Goal: Find specific page/section: Find specific page/section

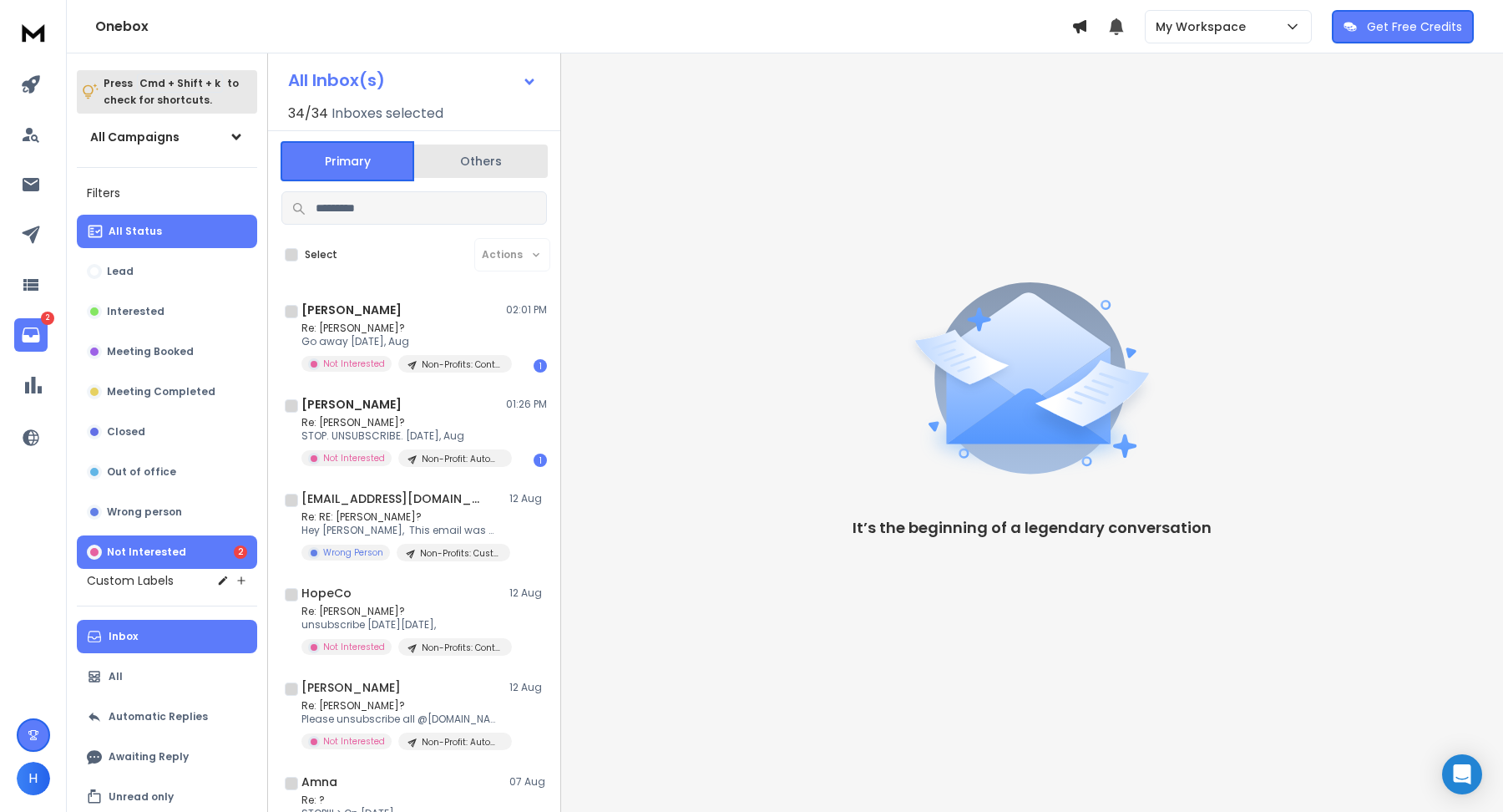
click at [217, 550] on button "Not Interested 2" at bounding box center [167, 552] width 180 height 34
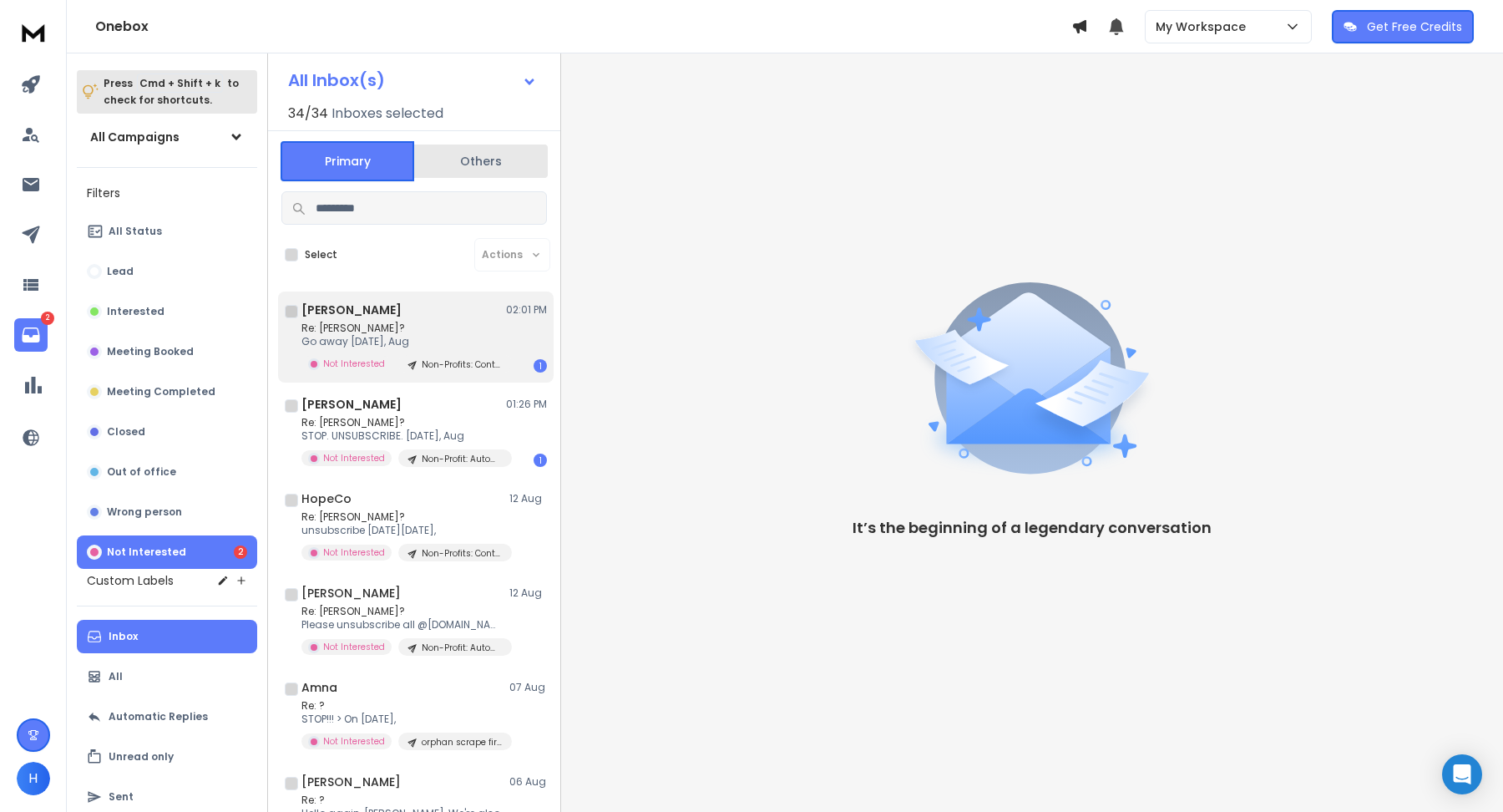
click at [452, 331] on p "Re: [PERSON_NAME]?" at bounding box center [401, 328] width 201 height 13
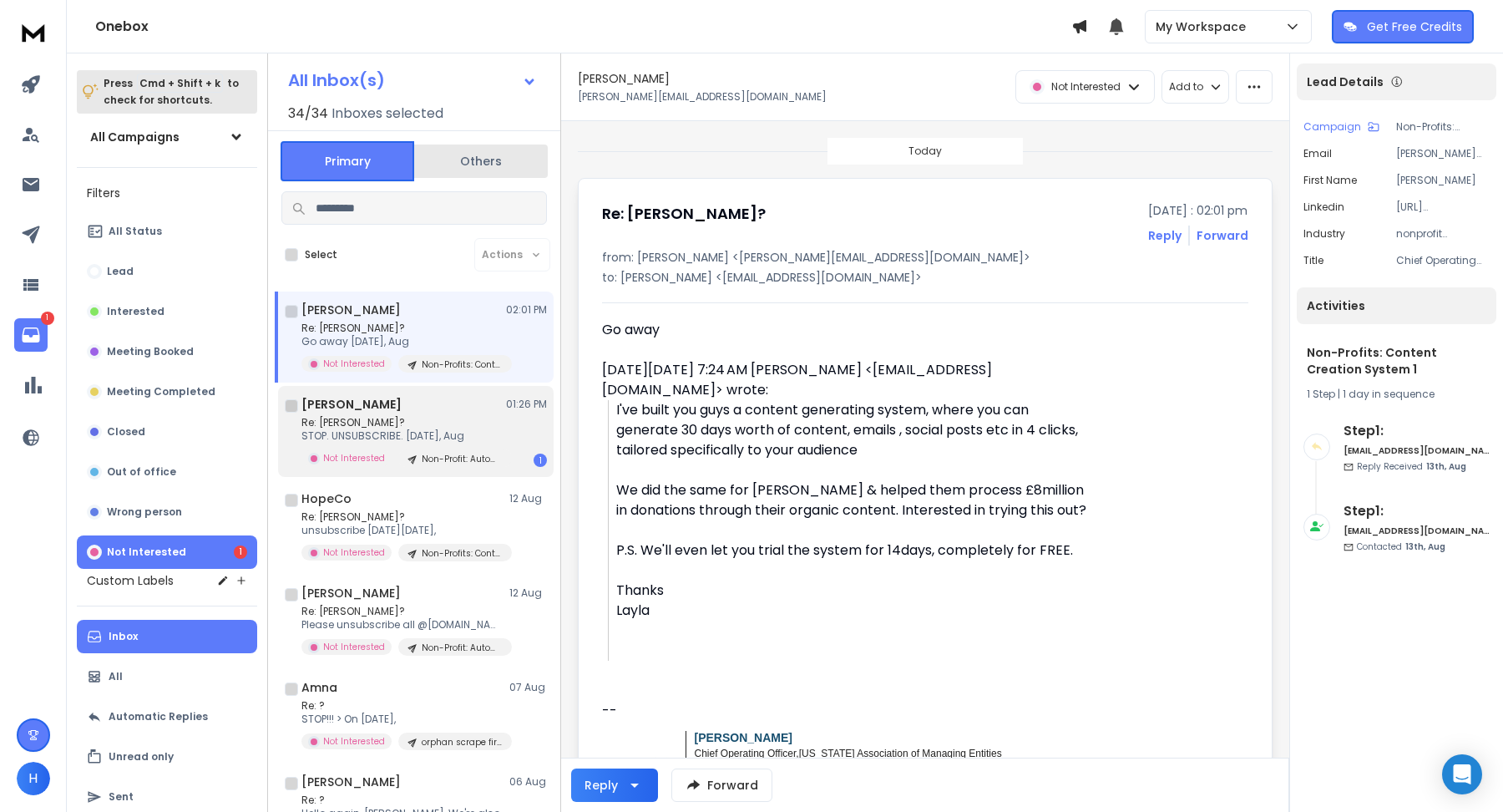
click at [482, 393] on div "[PERSON_NAME] 01:26 PM Re: [PERSON_NAME]? STOP. UNSUBSCRIBE. [DATE], Aug Not In…" at bounding box center [416, 430] width 276 height 91
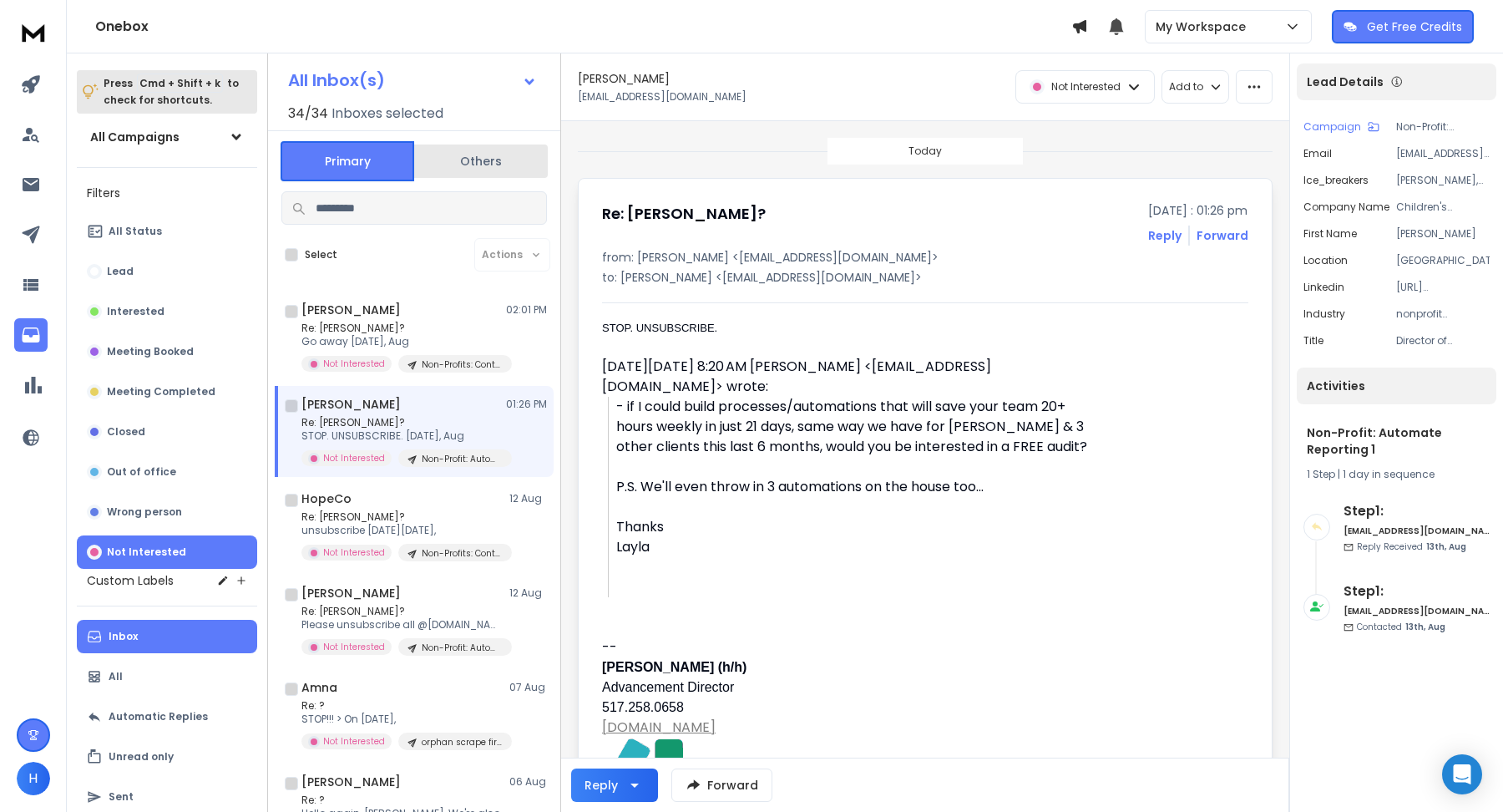
click at [158, 212] on div "Press Cmd + Shift + k to check for shortcuts. All Campaigns All Campaigns Filte…" at bounding box center [167, 459] width 201 height 812
click at [28, 314] on div at bounding box center [33, 263] width 38 height 393
click at [34, 333] on icon at bounding box center [30, 335] width 18 height 15
click at [190, 694] on div "Inbox All Automatic Replies Unread only Sent Archive" at bounding box center [167, 736] width 180 height 233
click at [190, 692] on button "All" at bounding box center [167, 677] width 180 height 34
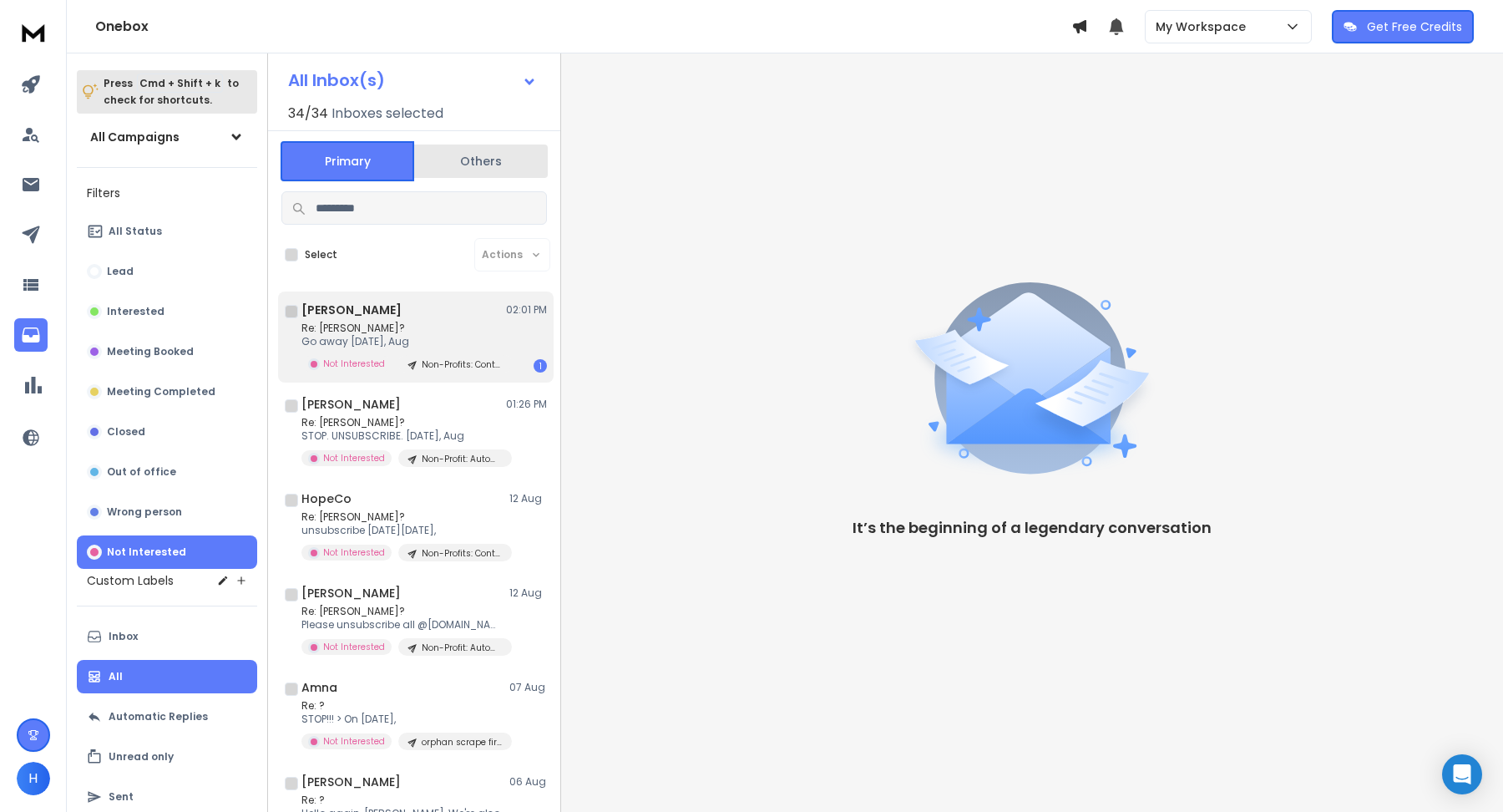
click at [518, 363] on div "Re: [PERSON_NAME]? Go away [DATE], Aug Not Interested Non-Profits: Content Crea…" at bounding box center [424, 347] width 246 height 51
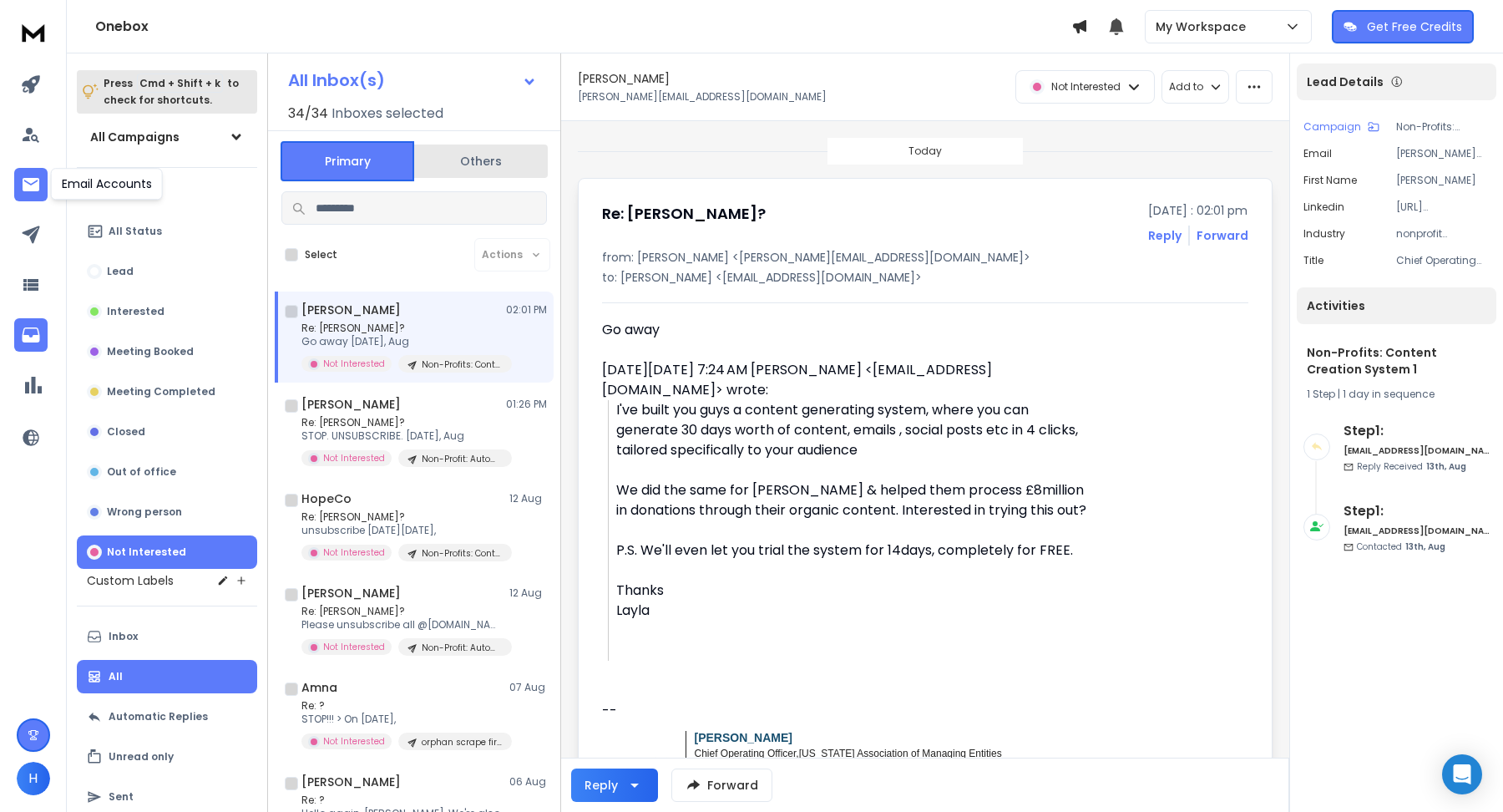
click at [20, 187] on link at bounding box center [31, 185] width 34 height 34
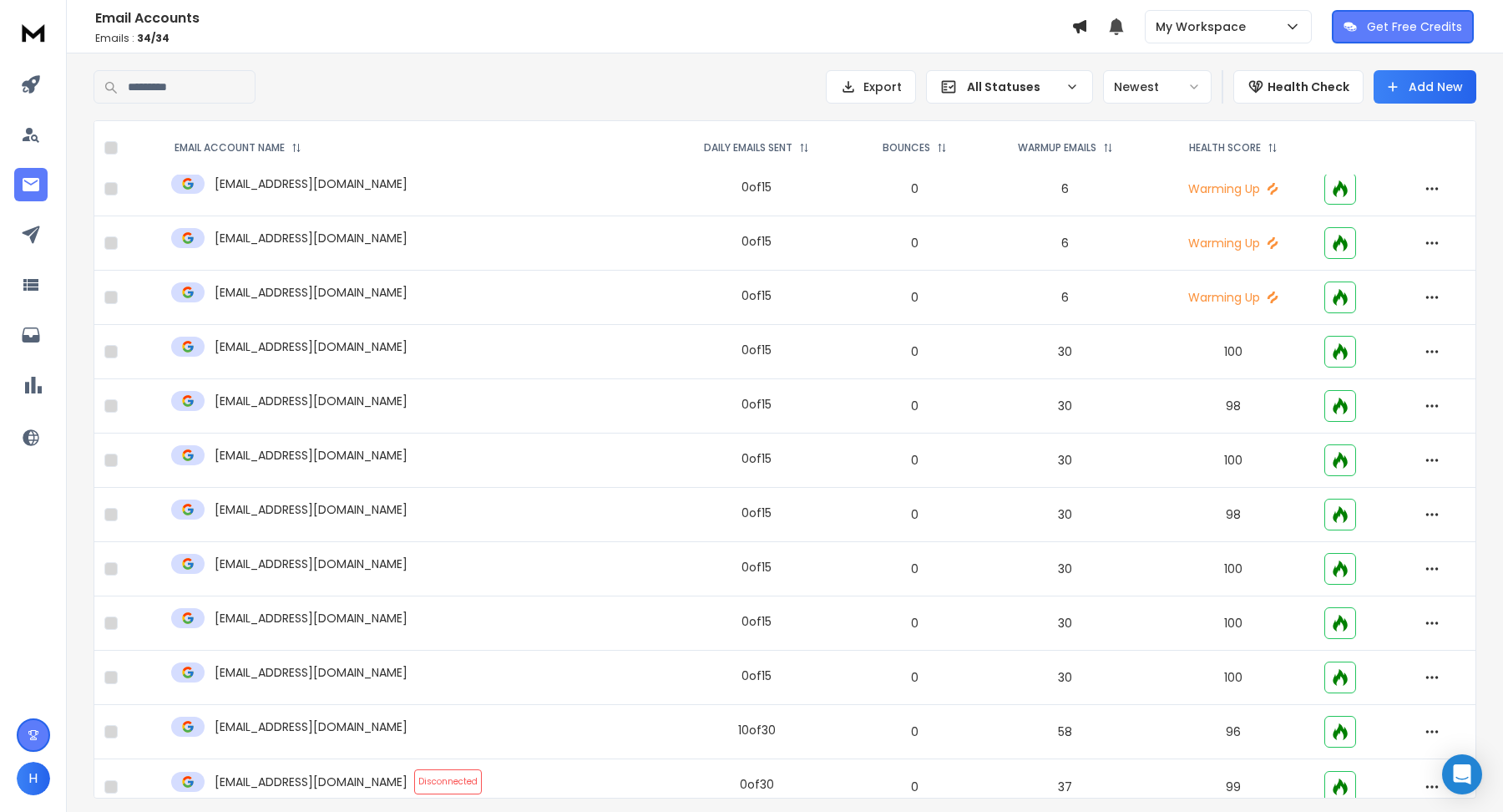
scroll to position [742, 0]
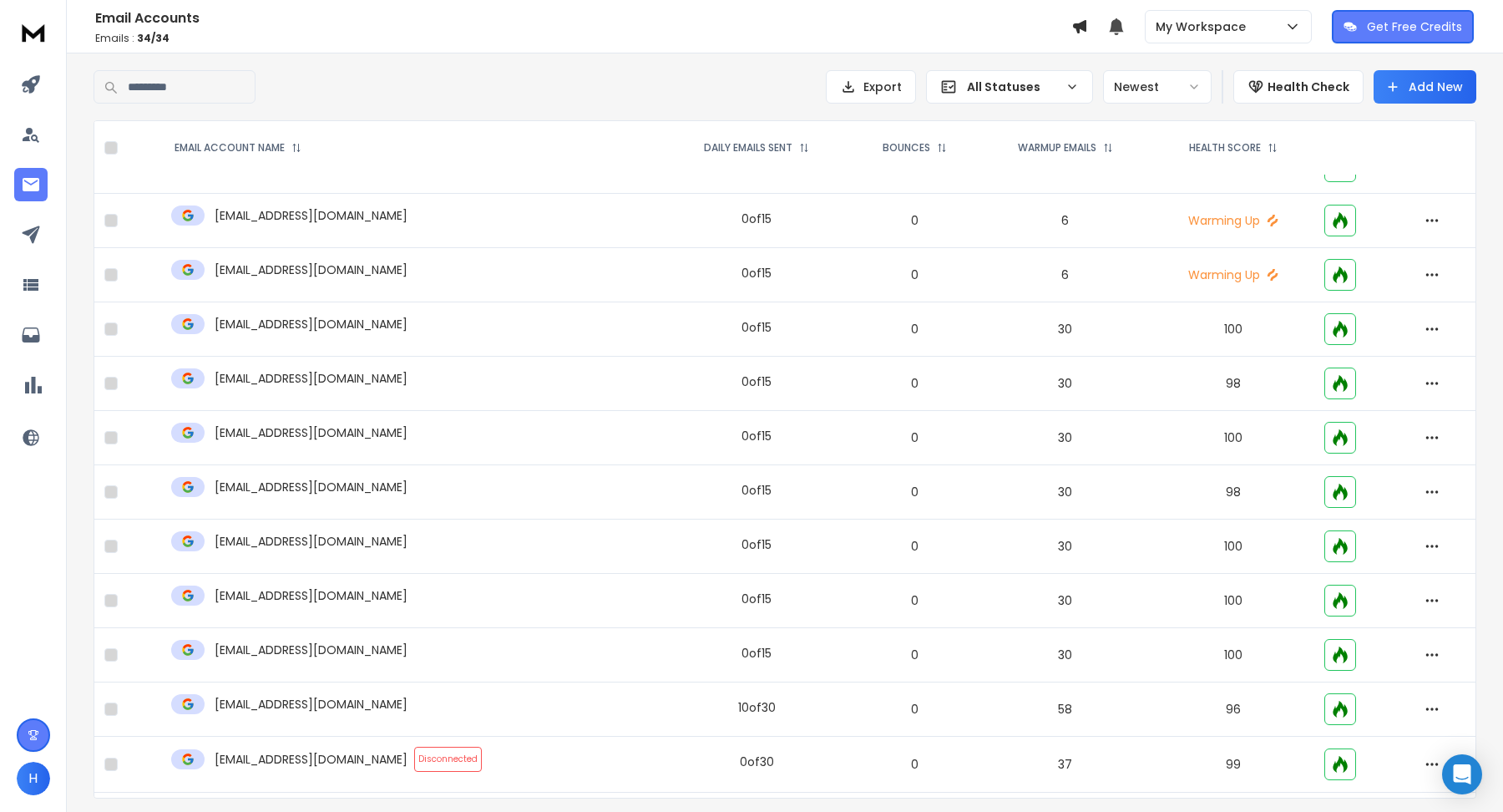
click at [12, 227] on div "H" at bounding box center [33, 406] width 67 height 812
click at [28, 227] on icon at bounding box center [30, 234] width 20 height 20
